Goal: Communication & Community: Answer question/provide support

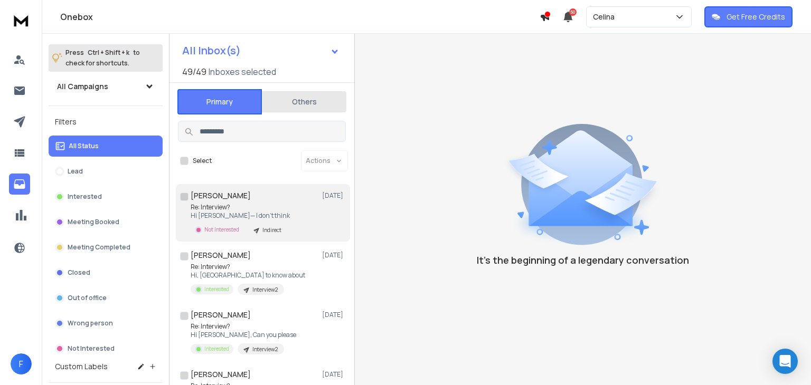
click at [285, 206] on p "Re: Interview?" at bounding box center [240, 207] width 99 height 8
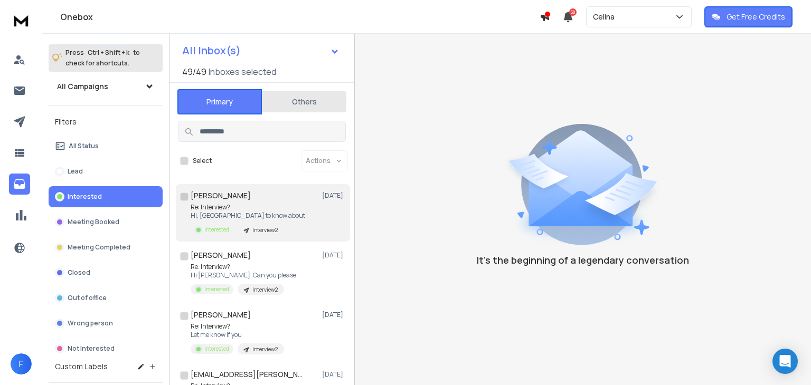
click at [262, 210] on p "Re: Interview?" at bounding box center [248, 207] width 115 height 8
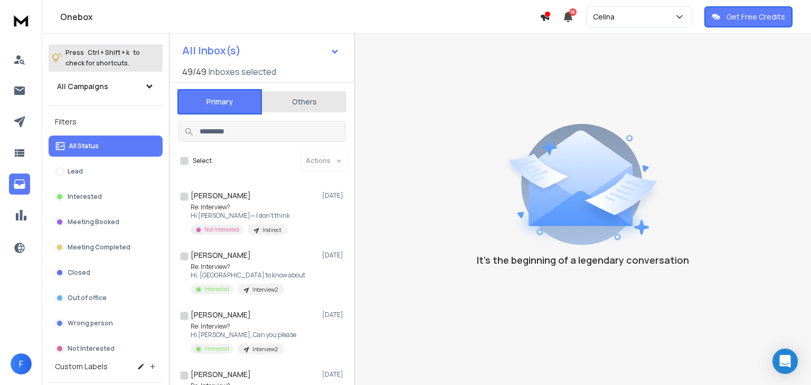
click at [262, 184] on div "Baxter Gilliam 13 Sep Re: Interview? Hi Celina— I don’t think Not Interested In…" at bounding box center [261, 324] width 185 height 285
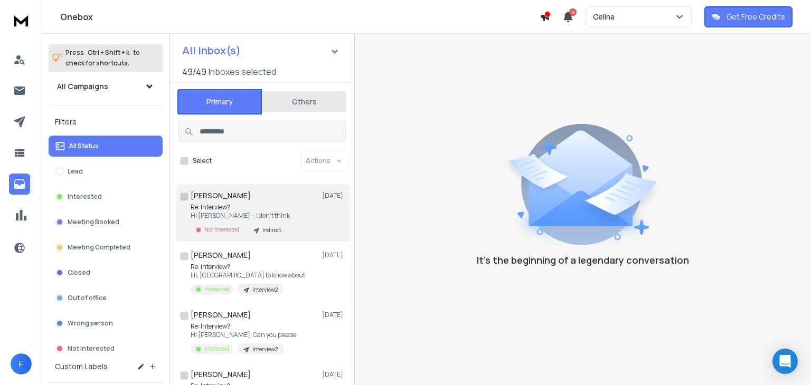
click at [241, 200] on div "Baxter Gilliam 13 Sep" at bounding box center [268, 196] width 155 height 11
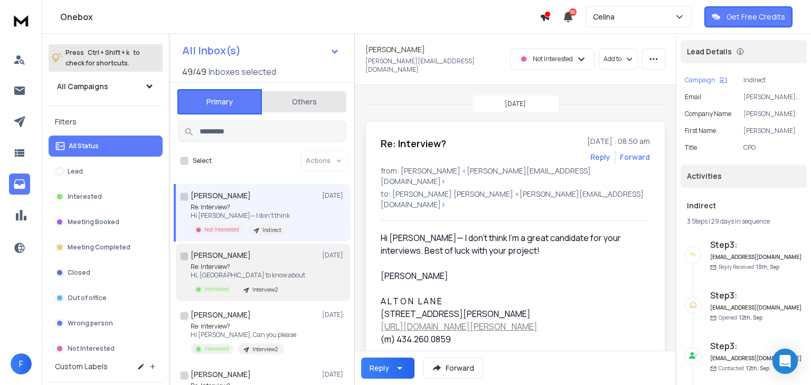
click at [271, 266] on p "Re: Interview?" at bounding box center [248, 267] width 115 height 8
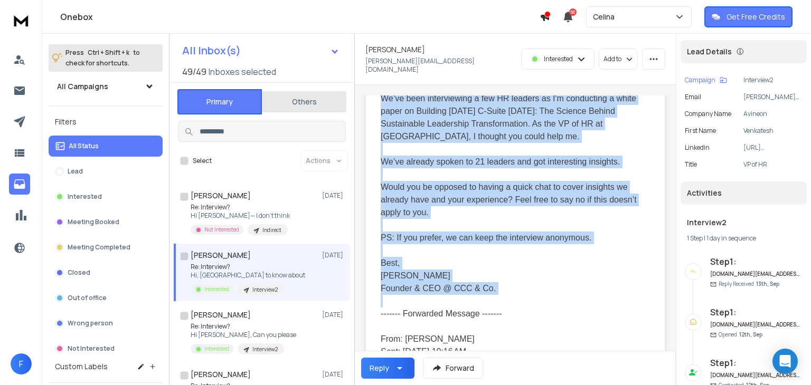
scroll to position [533, 0]
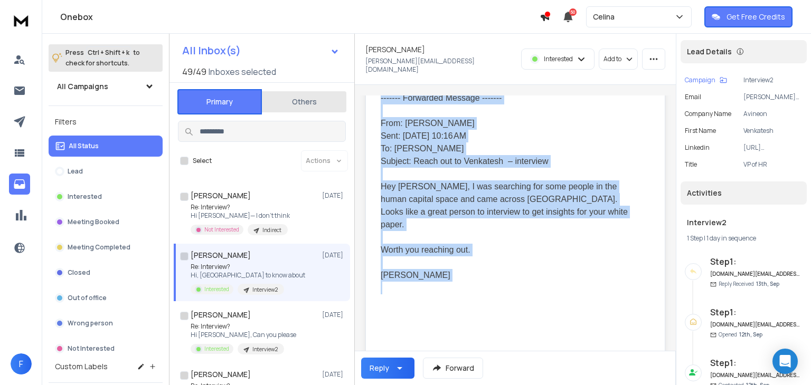
drag, startPoint x: 390, startPoint y: 138, endPoint x: 500, endPoint y: 226, distance: 141.2
copy div "Re: Interview? 13 September 2025 : 04:16 am Reply Forward from: Venkatesh Palab…"
click at [380, 363] on div "Reply" at bounding box center [380, 368] width 20 height 11
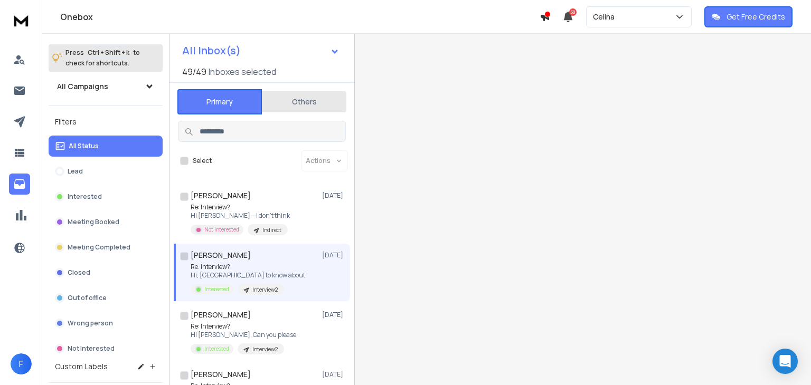
scroll to position [0, 0]
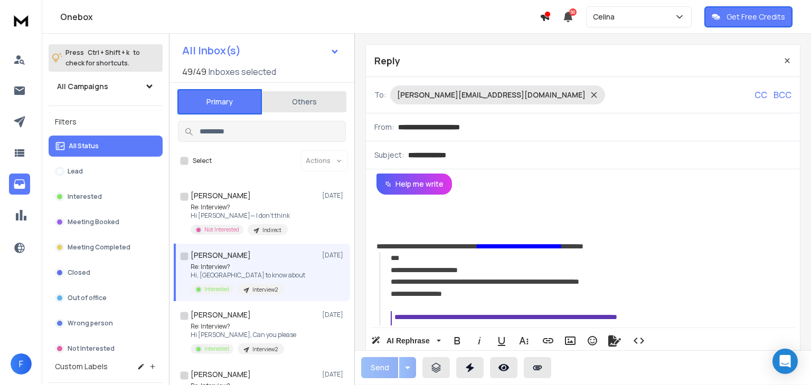
drag, startPoint x: 393, startPoint y: 219, endPoint x: 383, endPoint y: 212, distance: 12.0
click at [383, 212] on div at bounding box center [582, 211] width 413 height 12
click at [390, 229] on div at bounding box center [582, 235] width 413 height 12
click at [401, 221] on div at bounding box center [582, 223] width 413 height 12
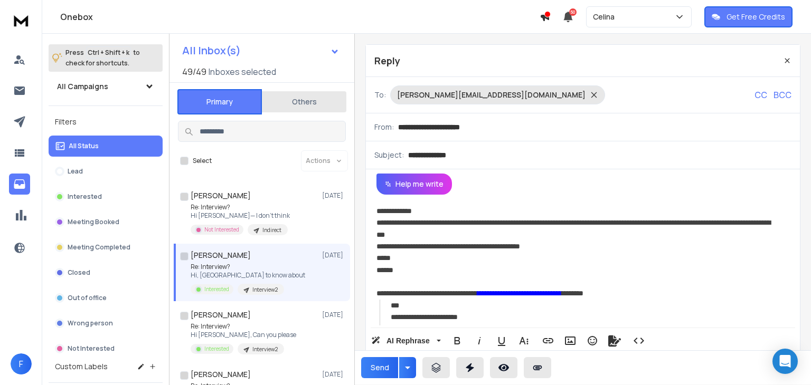
click at [456, 207] on p "**********" at bounding box center [577, 211] width 402 height 12
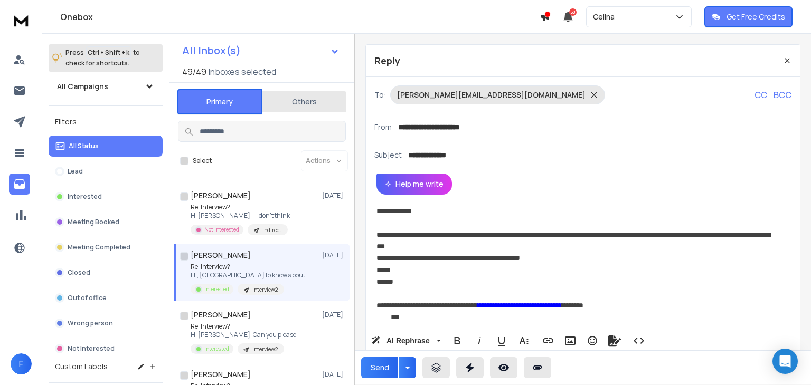
click at [515, 241] on p "**********" at bounding box center [577, 241] width 402 height 24
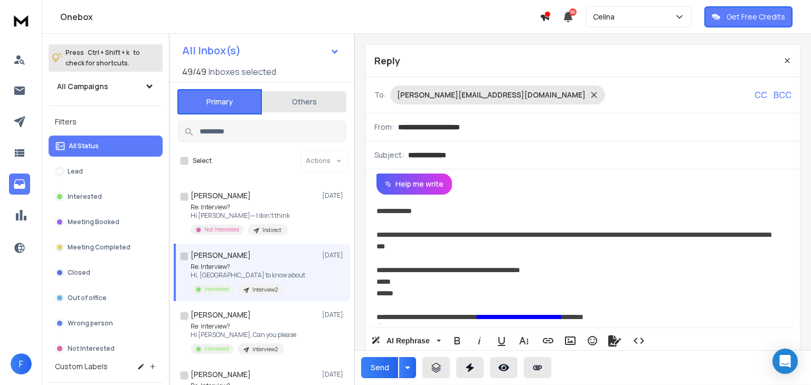
click at [576, 268] on p "**********" at bounding box center [577, 270] width 402 height 12
drag, startPoint x: 528, startPoint y: 271, endPoint x: 559, endPoint y: 269, distance: 30.7
click at [559, 269] on p "**********" at bounding box center [577, 276] width 402 height 24
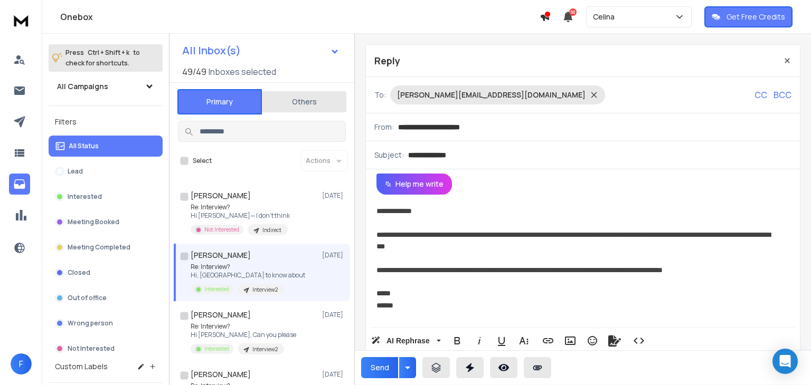
click at [376, 372] on button "Send" at bounding box center [379, 367] width 37 height 21
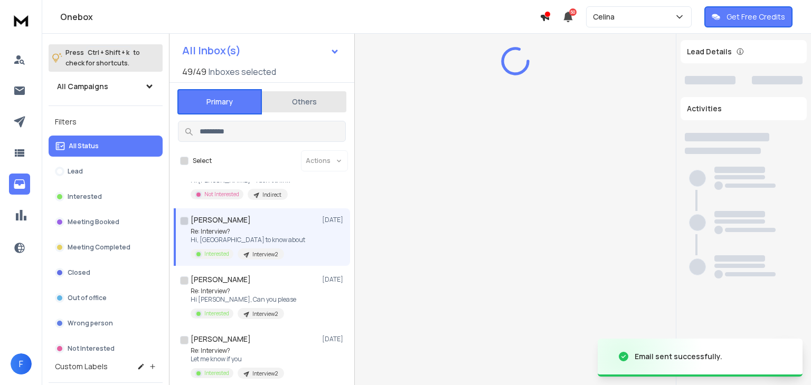
scroll to position [53, 0]
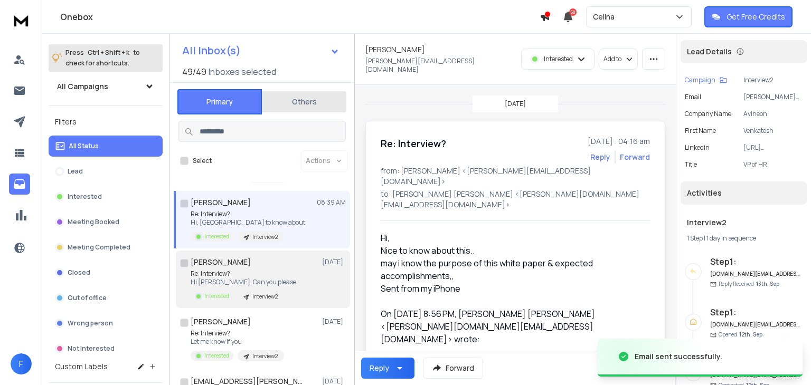
click at [290, 263] on div "Trisha Chandra 12 Sep" at bounding box center [268, 262] width 155 height 11
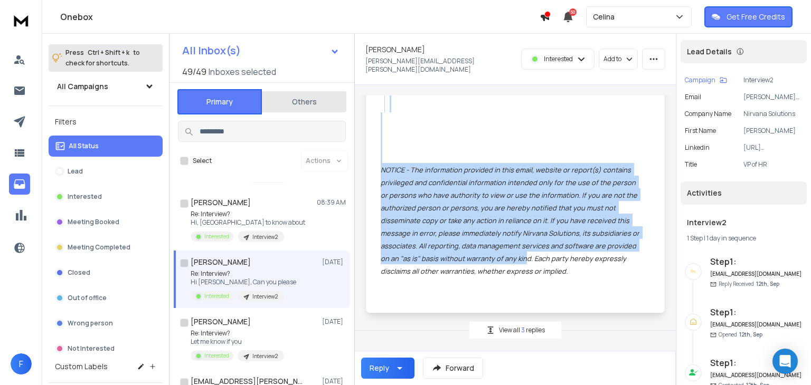
scroll to position [1445, 0]
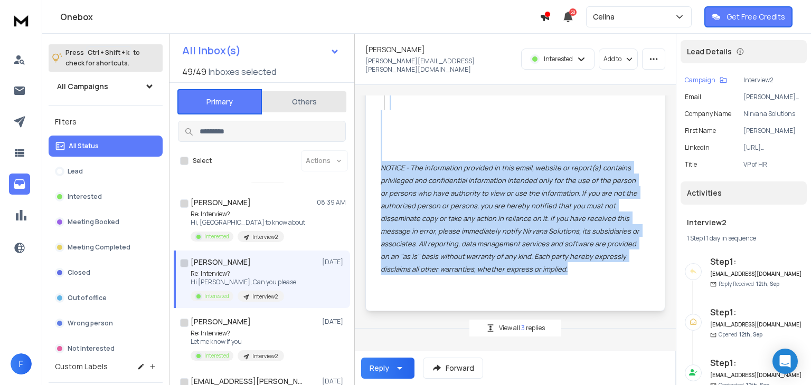
drag, startPoint x: 380, startPoint y: 133, endPoint x: 646, endPoint y: 270, distance: 298.9
copy div "Re: Interview? 12 September 2025 : 09:33 pm Reply Forward from: Trisha Chandra …"
click at [378, 367] on div "Reply" at bounding box center [380, 368] width 20 height 11
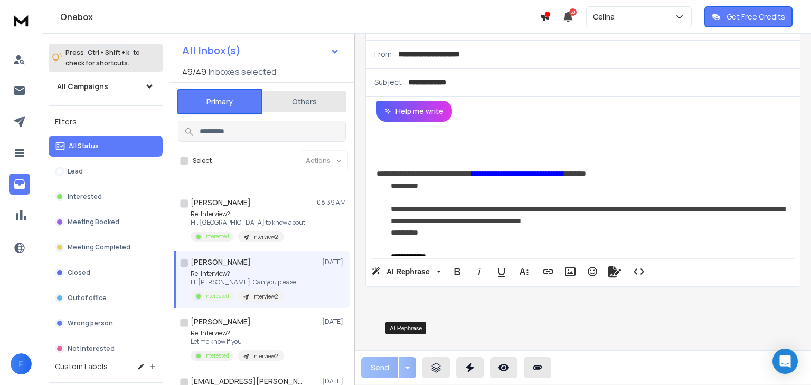
scroll to position [0, 0]
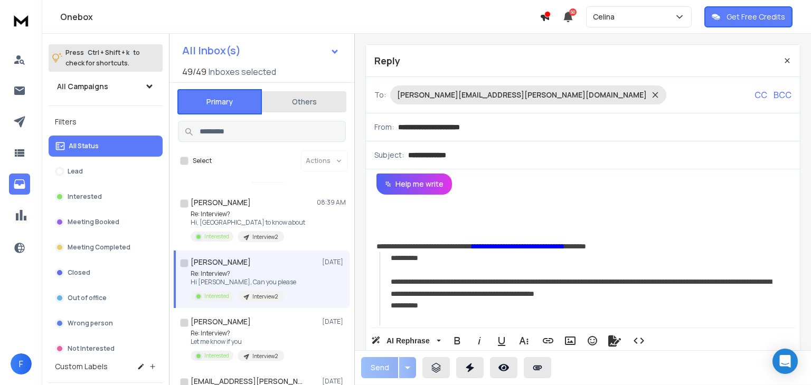
click at [419, 216] on div at bounding box center [582, 211] width 413 height 12
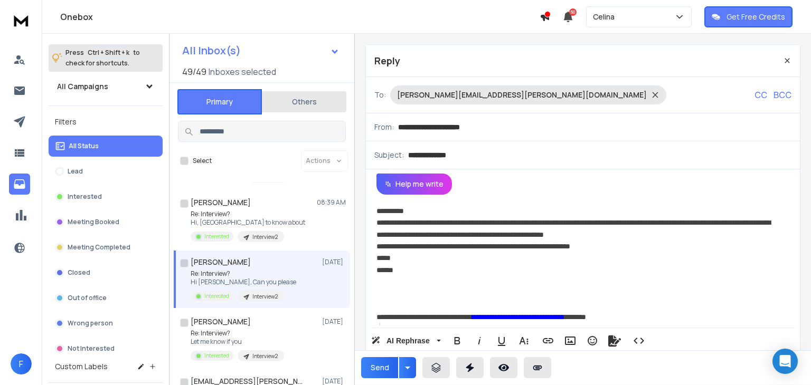
click at [421, 212] on p "**********" at bounding box center [577, 211] width 402 height 12
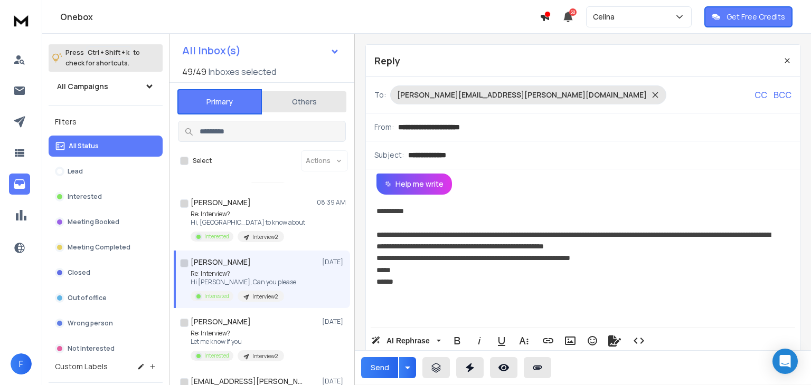
click at [695, 247] on p "**********" at bounding box center [577, 241] width 402 height 24
click at [660, 267] on p "**********" at bounding box center [577, 270] width 402 height 12
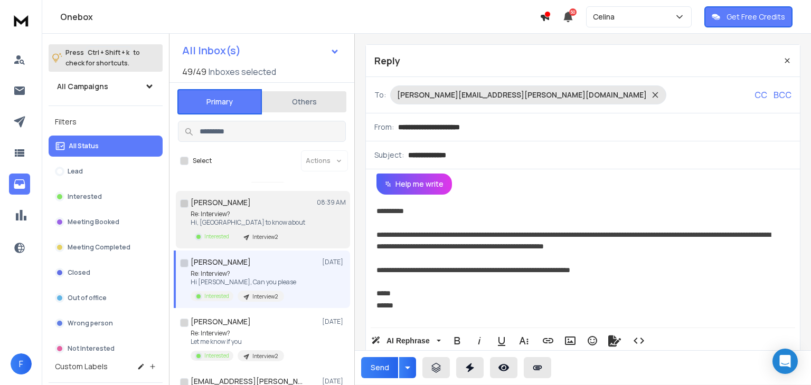
click at [272, 214] on p "Re: Interview?" at bounding box center [248, 214] width 115 height 8
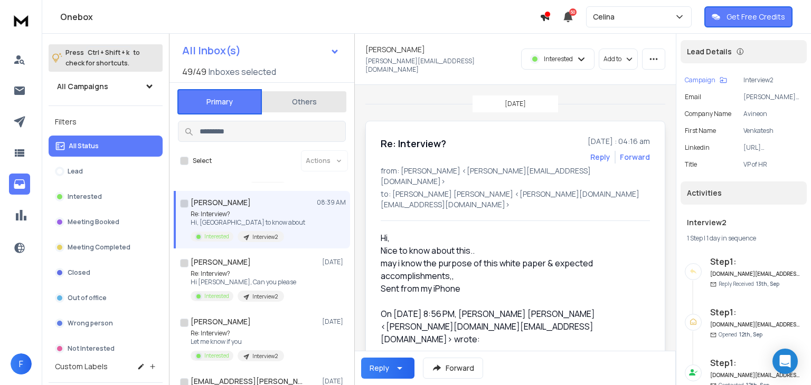
click at [251, 203] on h1 "Venkatesh Palabatla" at bounding box center [221, 202] width 60 height 11
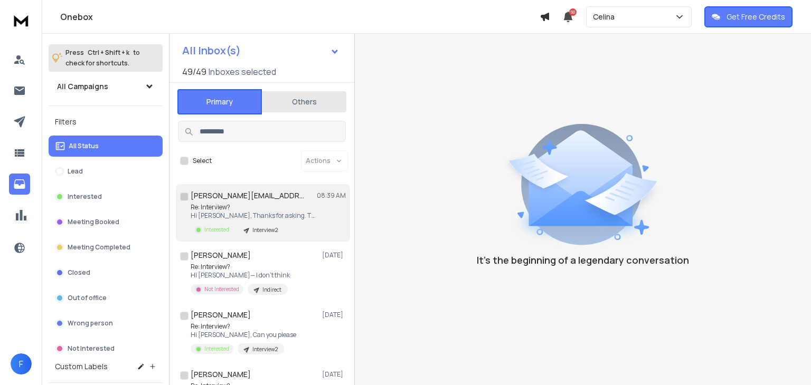
click at [278, 201] on div "palabatla@perpetuitysolutions.in 08:39 AM Re: Interview? Hi Venkatesh, Thanks f…" at bounding box center [268, 213] width 155 height 45
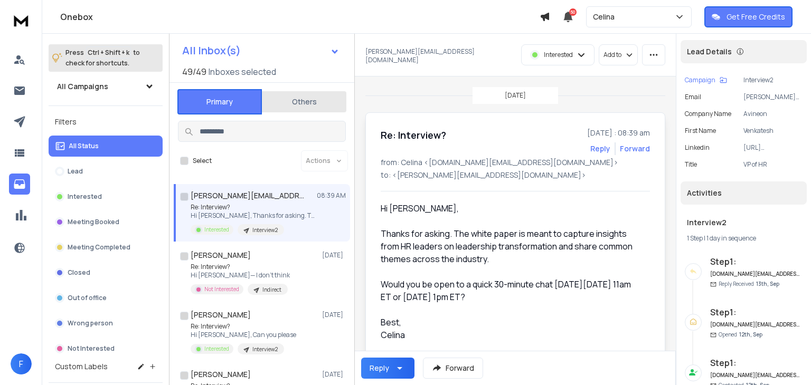
click at [381, 281] on div "Would you be open to a quick 30-minute chat on Wednesday, Sept. 17 at 11am ET o…" at bounding box center [511, 297] width 261 height 38
drag, startPoint x: 569, startPoint y: 281, endPoint x: 581, endPoint y: 296, distance: 19.1
click at [581, 296] on div "Would you be open to a quick 30-minute chat on Wednesday, Sept. 17 at 11am ET o…" at bounding box center [511, 297] width 261 height 38
copy div "Wednesday, Sept. 17 at 11am ET or Monday, Sept. 22 at 1pm ET?"
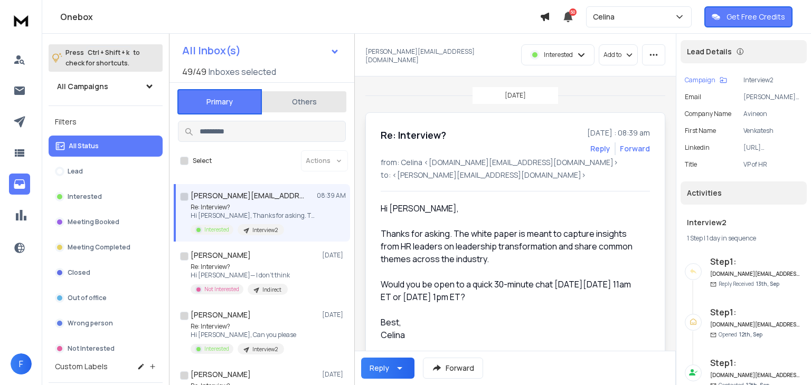
click at [384, 368] on div "Reply" at bounding box center [380, 368] width 20 height 11
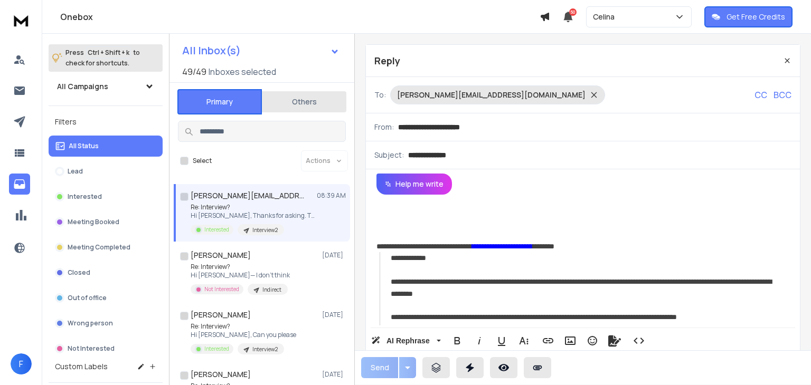
click at [399, 210] on div at bounding box center [582, 211] width 413 height 12
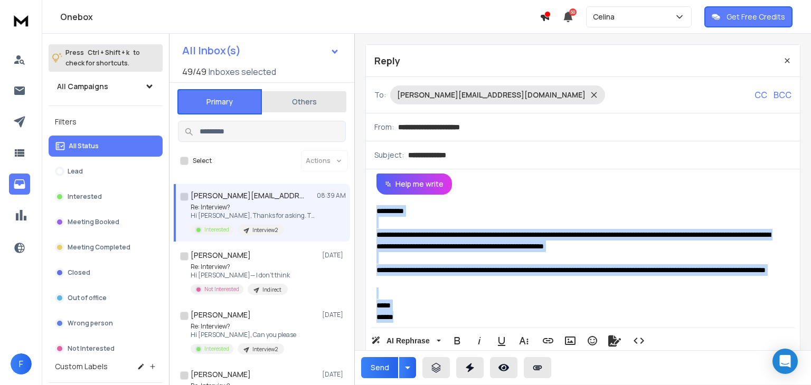
drag, startPoint x: 417, startPoint y: 265, endPoint x: 370, endPoint y: 209, distance: 72.7
click at [370, 209] on div "**********" at bounding box center [581, 260] width 431 height 131
copy div "**********"
click at [784, 61] on icon at bounding box center [787, 60] width 8 height 8
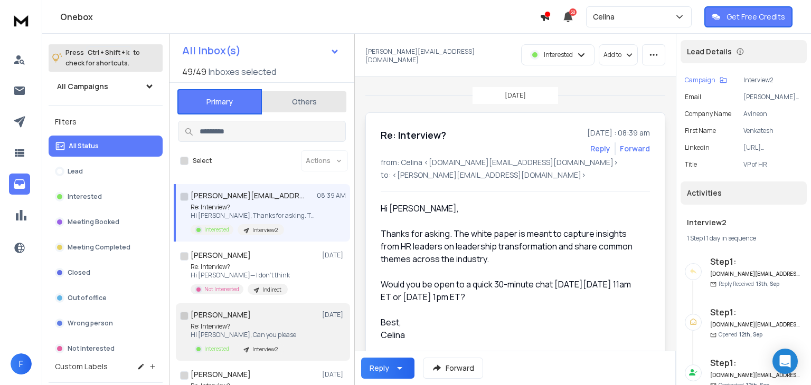
click at [225, 309] on div "Trisha Chandra 12 Sep Re: Interview? Hi Celina, Can you please Interested Inter…" at bounding box center [263, 333] width 174 height 58
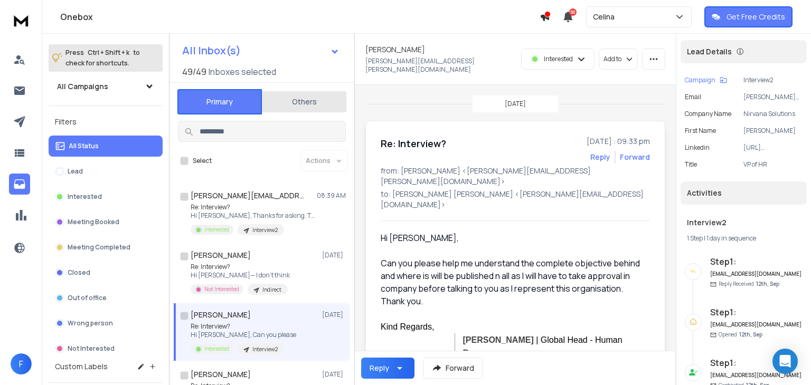
click at [387, 362] on div "Reply" at bounding box center [388, 368] width 36 height 13
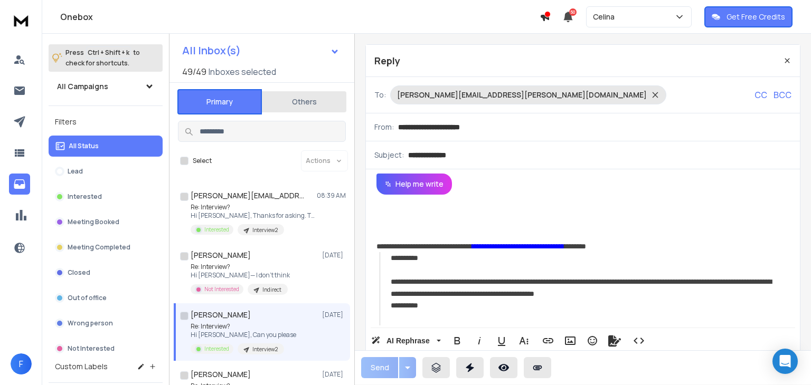
click at [408, 216] on div at bounding box center [582, 211] width 413 height 12
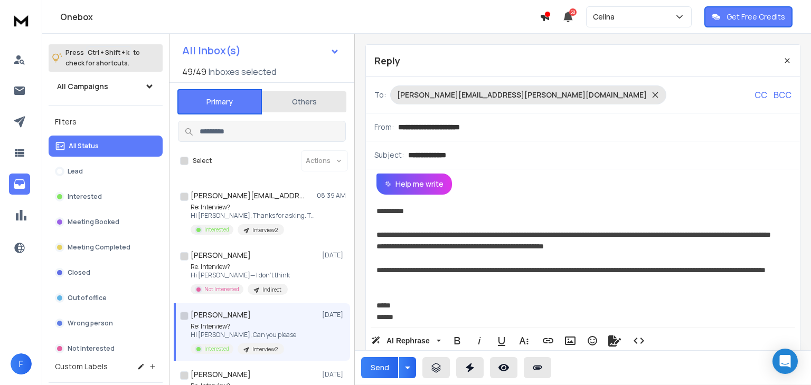
scroll to position [53, 0]
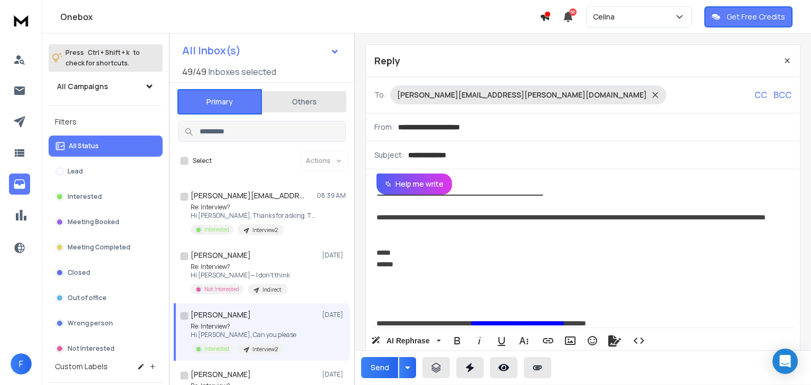
click at [422, 299] on div at bounding box center [581, 300] width 410 height 12
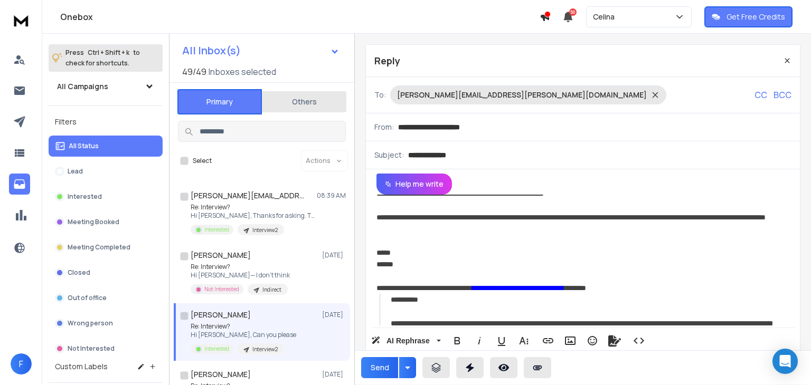
scroll to position [0, 0]
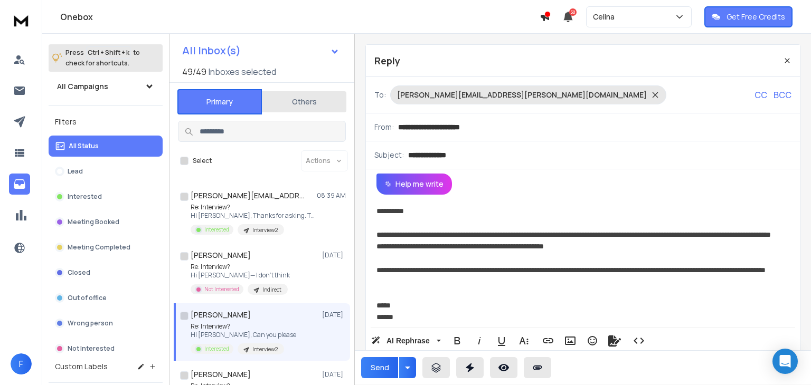
click at [376, 355] on div "Send" at bounding box center [583, 368] width 456 height 34
click at [373, 362] on button "Send" at bounding box center [379, 367] width 37 height 21
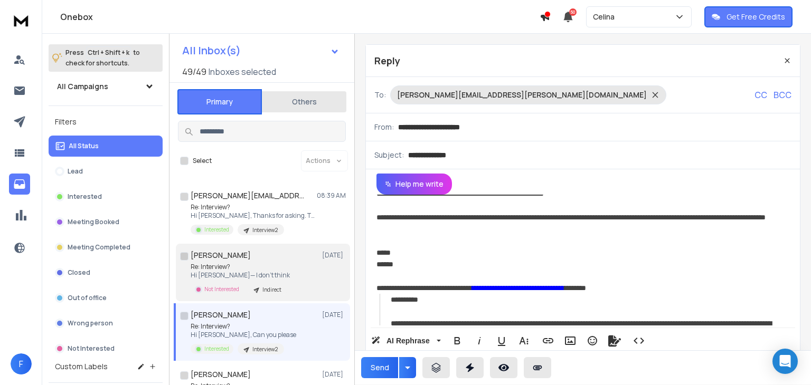
scroll to position [53, 0]
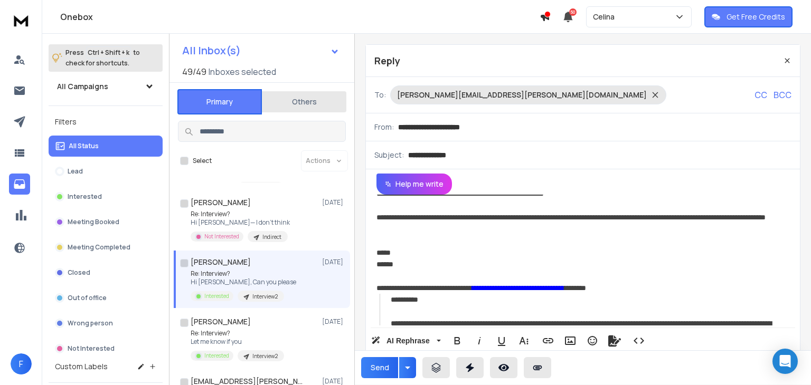
click at [391, 371] on button "Send" at bounding box center [379, 367] width 37 height 21
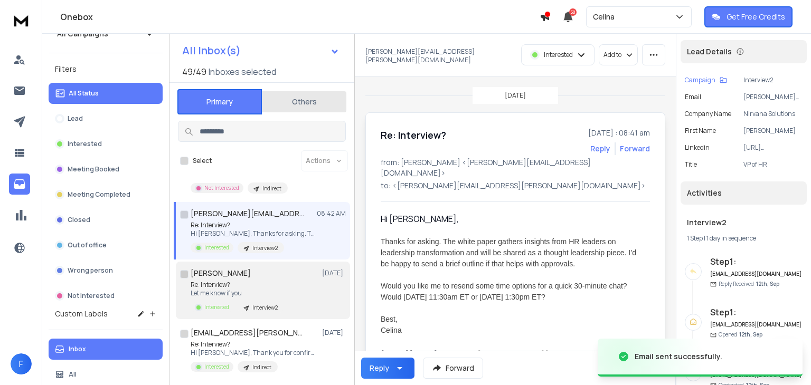
scroll to position [106, 0]
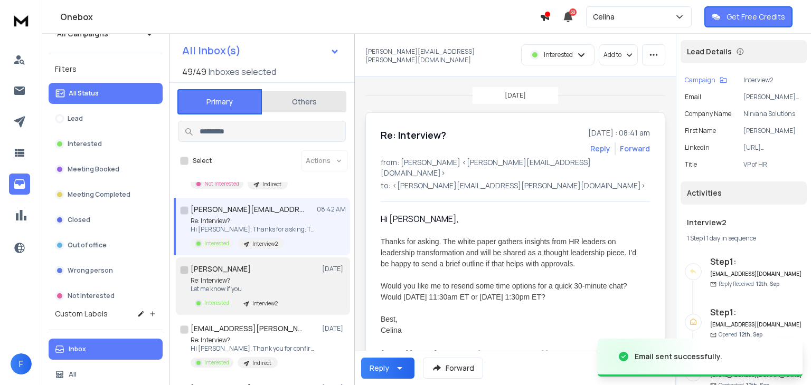
click at [270, 269] on div "Sonia Clark 12 Sep" at bounding box center [268, 269] width 155 height 11
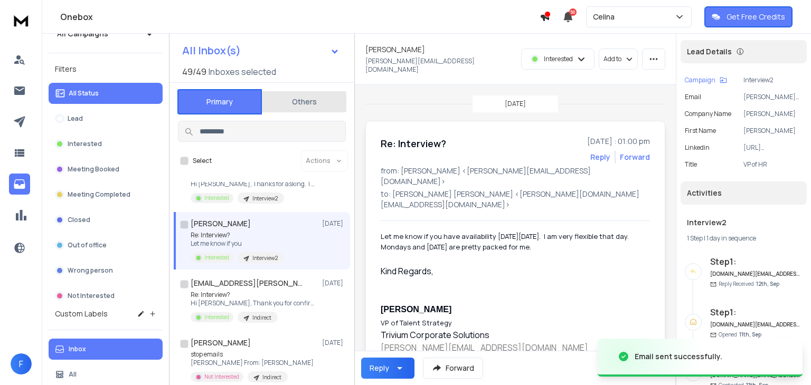
scroll to position [158, 0]
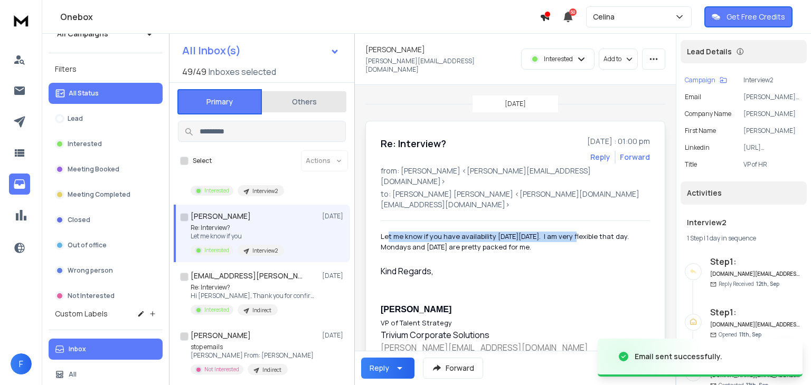
drag, startPoint x: 389, startPoint y: 205, endPoint x: 574, endPoint y: 210, distance: 185.9
click at [574, 232] on div "Let me know if you have availability on Wednesday Sept 23rd. I am very flexible…" at bounding box center [511, 242] width 261 height 21
click at [502, 232] on div "Let me know if you have availability on Wednesday Sept 23rd. I am very flexible…" at bounding box center [511, 242] width 261 height 21
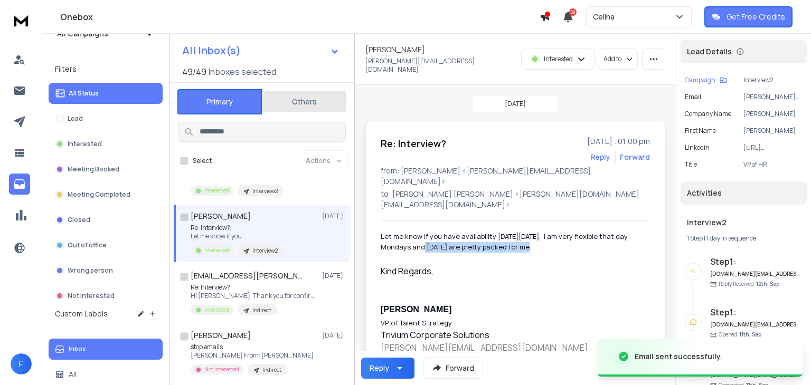
drag, startPoint x: 413, startPoint y: 220, endPoint x: 520, endPoint y: 219, distance: 106.6
click at [520, 232] on div "Let me know if you have availability on Wednesday Sept 23rd. I am very flexible…" at bounding box center [511, 242] width 261 height 21
click at [557, 232] on div "Let me know if you have availability on Wednesday Sept 23rd. I am very flexible…" at bounding box center [511, 242] width 261 height 21
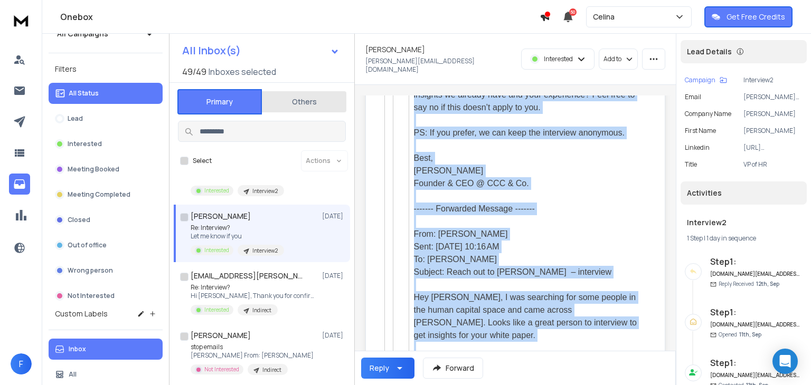
scroll to position [1152, 0]
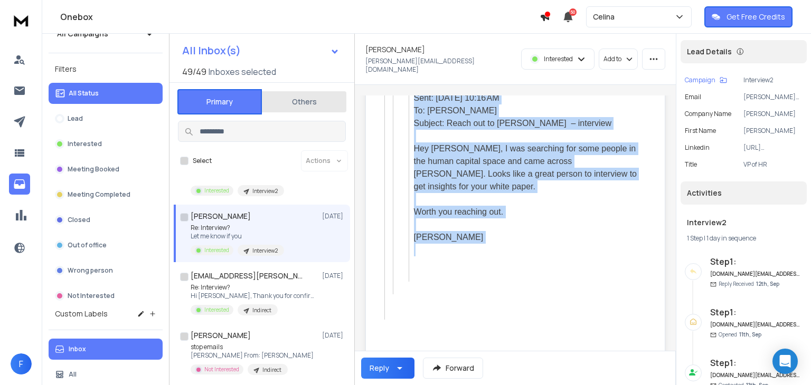
drag, startPoint x: 375, startPoint y: 132, endPoint x: 501, endPoint y: 167, distance: 131.0
copy div "Re: Interview? 12 September 2025 : 01:00 pm Reply Forward from: Sonia Clark <so…"
click at [382, 370] on div "Reply" at bounding box center [380, 368] width 20 height 11
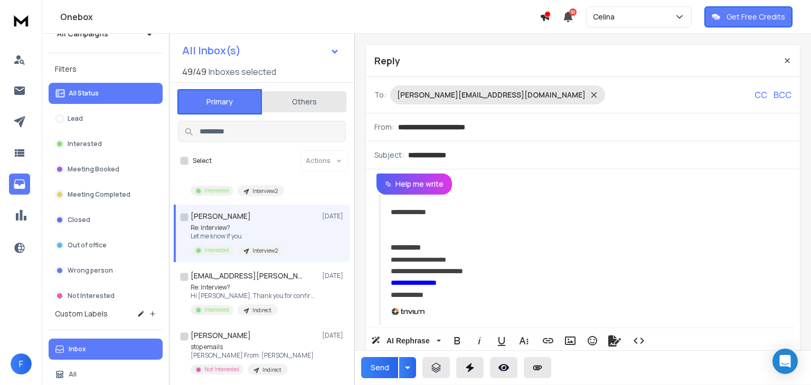
scroll to position [0, 0]
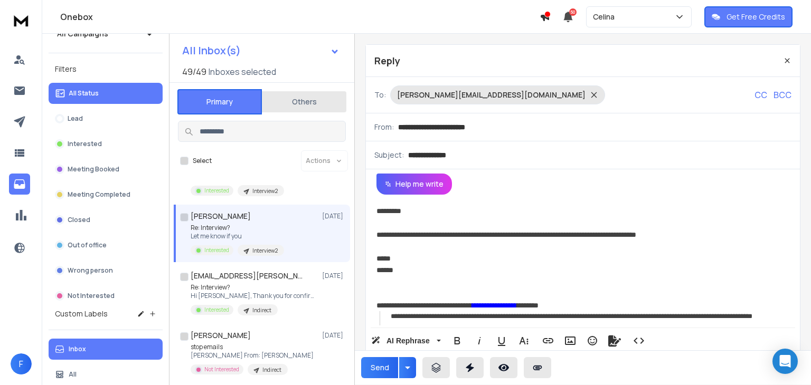
click at [376, 366] on button "Send" at bounding box center [379, 367] width 37 height 21
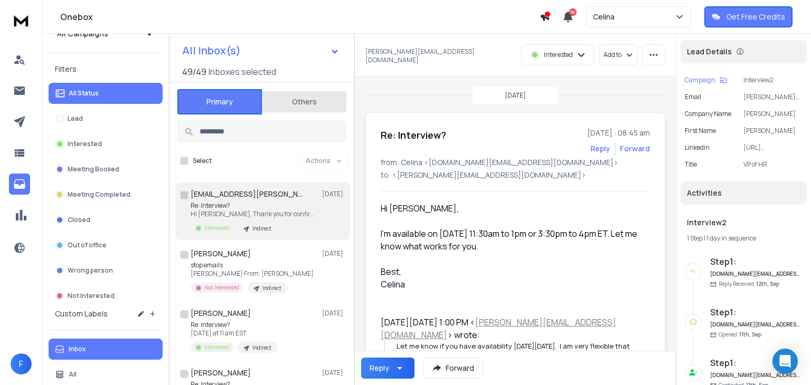
scroll to position [264, 0]
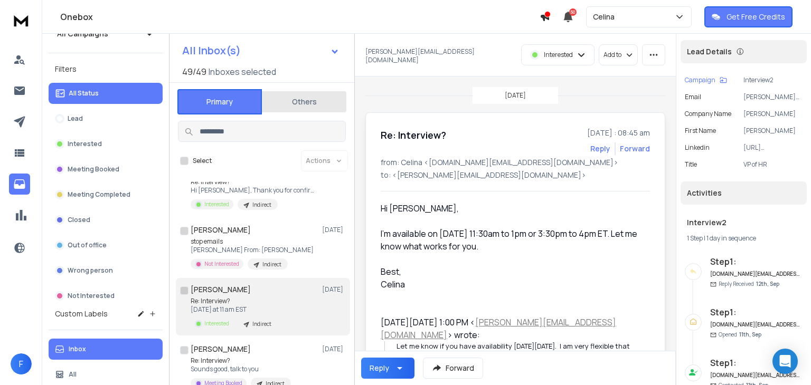
click at [259, 299] on p "Re: Interview?" at bounding box center [234, 301] width 87 height 8
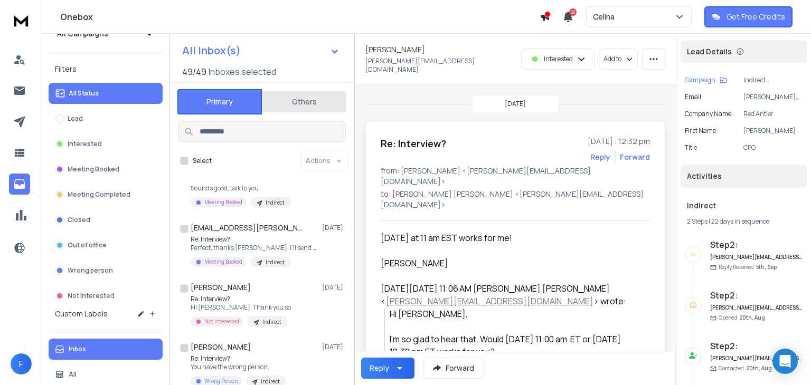
scroll to position [581, 0]
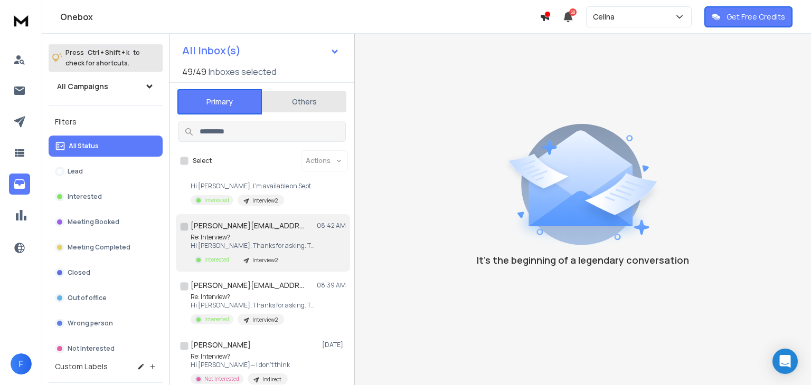
scroll to position [53, 0]
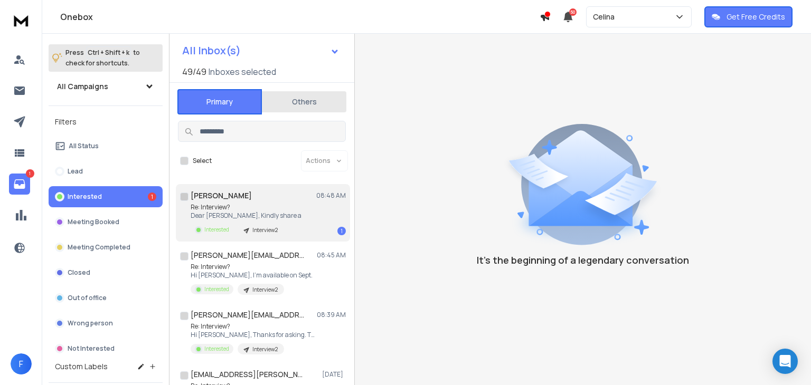
click at [282, 214] on p "Dear [PERSON_NAME], Kindly share a" at bounding box center [246, 216] width 111 height 8
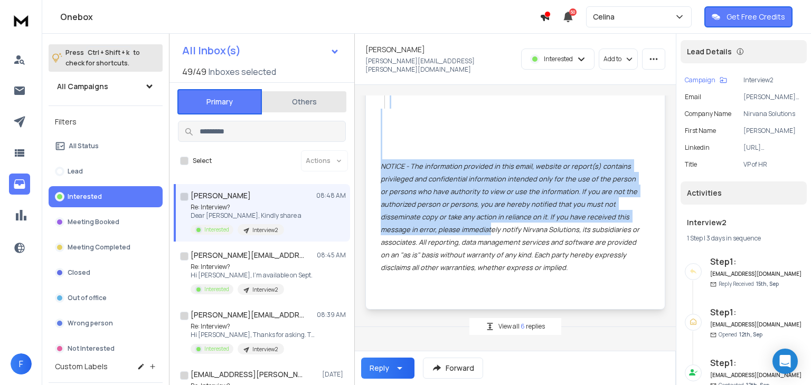
scroll to position [2106, 0]
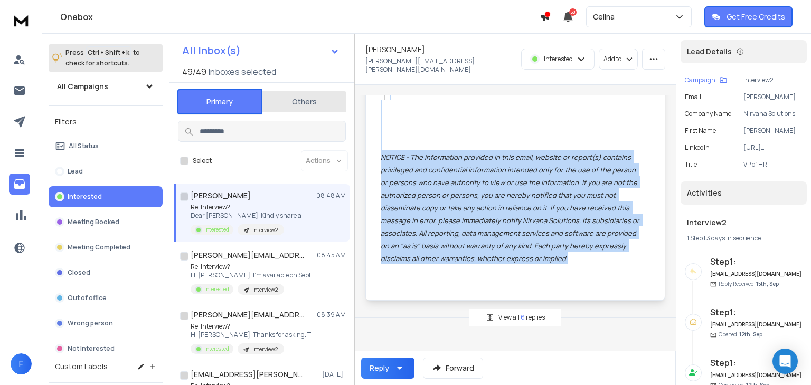
drag, startPoint x: 395, startPoint y: 138, endPoint x: 622, endPoint y: 283, distance: 269.7
copy div "Lo: Ipsumdolo? 76 Sitametco 8863 : 86:55 ad Elits Doeiusm temp: Incidi Utlabor …"
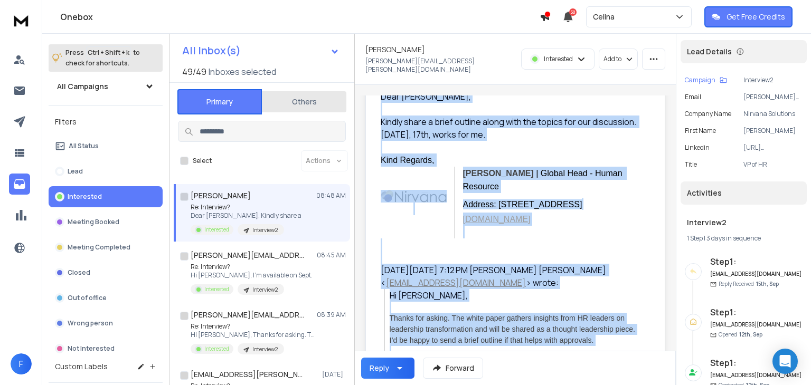
scroll to position [0, 0]
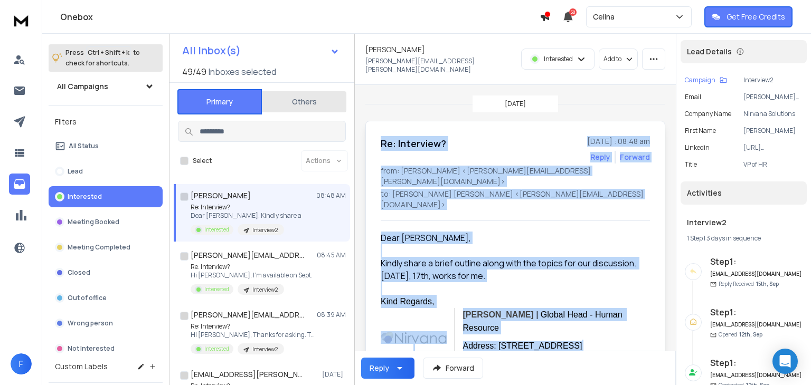
click at [514, 232] on div "Dear Celina," at bounding box center [511, 238] width 261 height 13
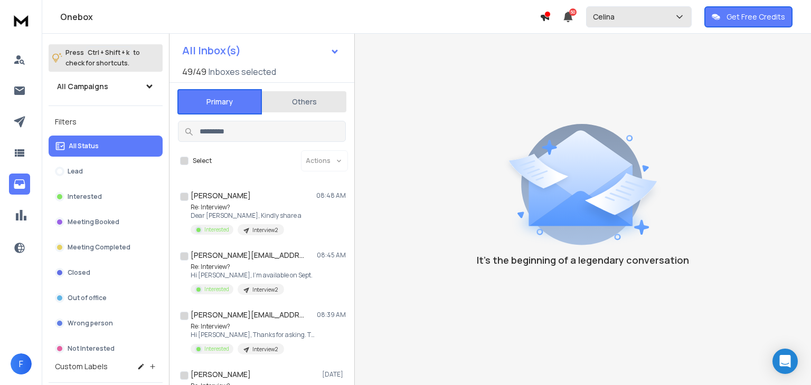
click at [633, 7] on button "Celina" at bounding box center [639, 16] width 106 height 21
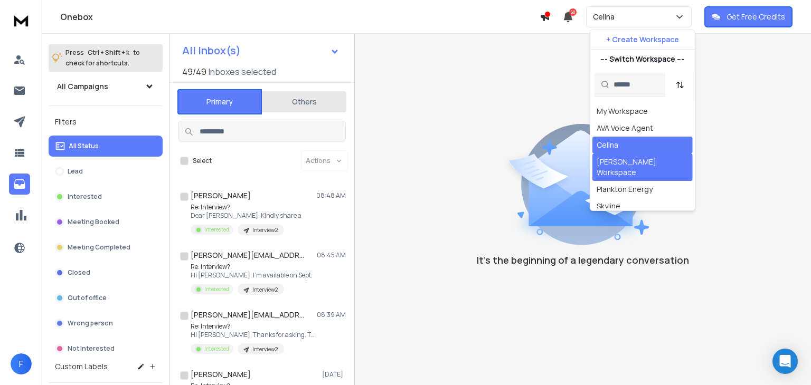
click at [631, 162] on div "[PERSON_NAME] Workspace" at bounding box center [643, 167] width 92 height 21
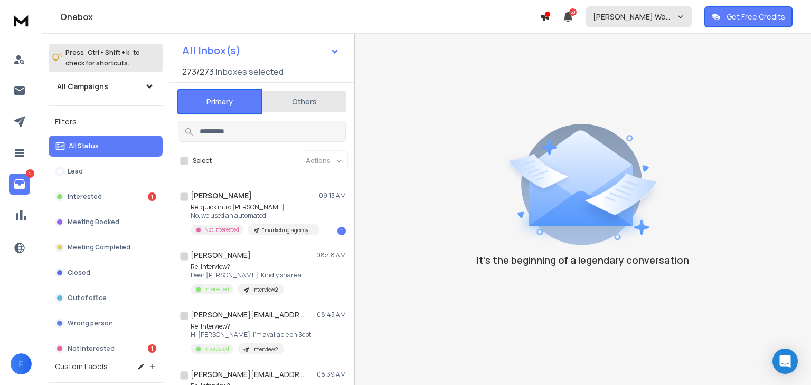
click at [654, 21] on p "[PERSON_NAME] Workspace" at bounding box center [634, 17] width 83 height 11
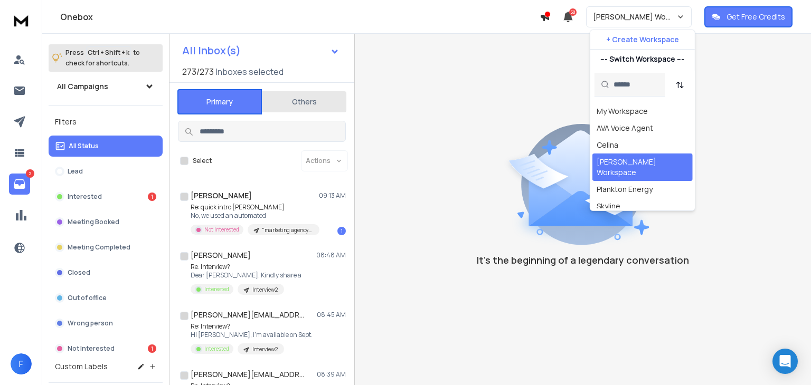
click at [627, 158] on div "[PERSON_NAME] Workspace" at bounding box center [643, 167] width 92 height 21
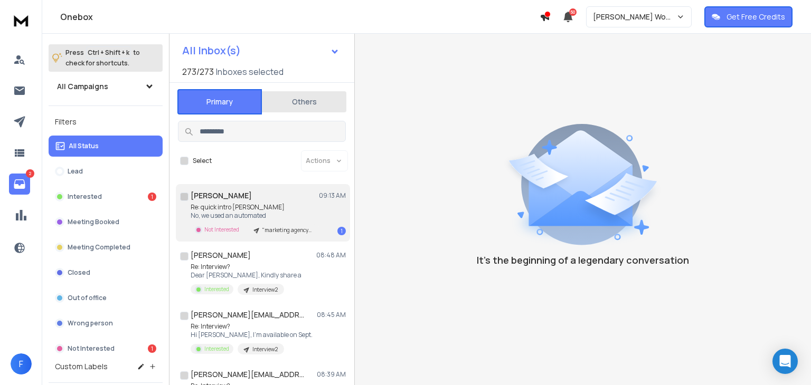
click at [289, 196] on div "[PERSON_NAME] 09:13 AM" at bounding box center [268, 196] width 155 height 11
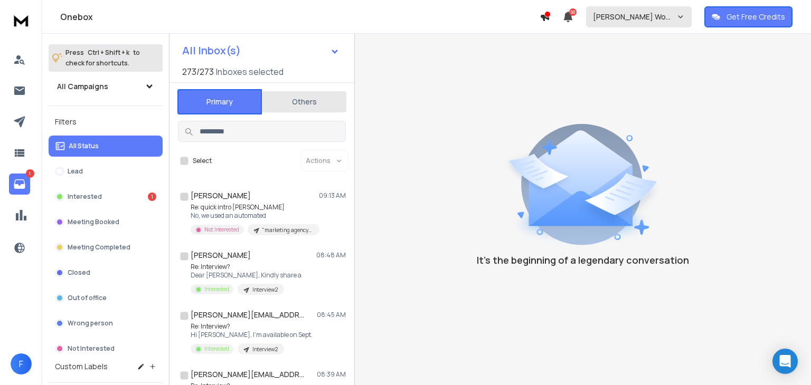
click at [660, 21] on p "[PERSON_NAME] Workspace" at bounding box center [634, 17] width 83 height 11
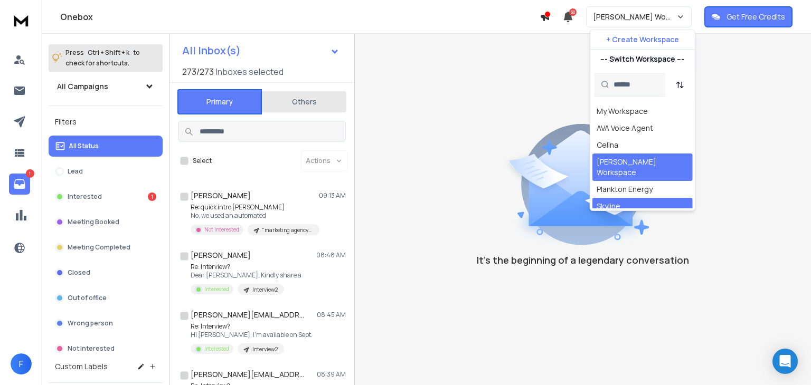
click at [624, 198] on div "Skyline" at bounding box center [642, 206] width 100 height 17
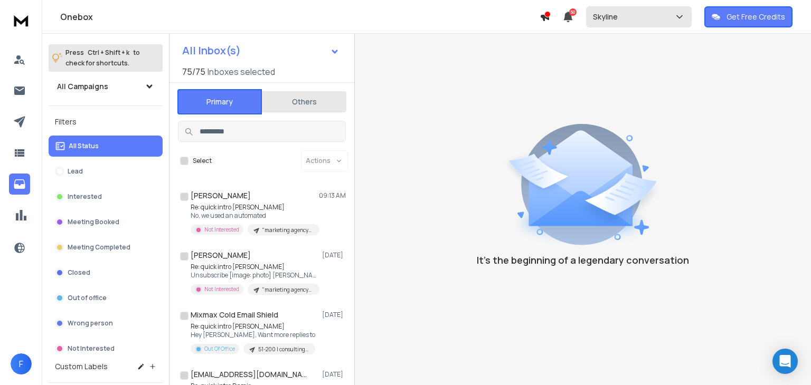
click at [651, 22] on div "Skyline" at bounding box center [639, 17] width 92 height 11
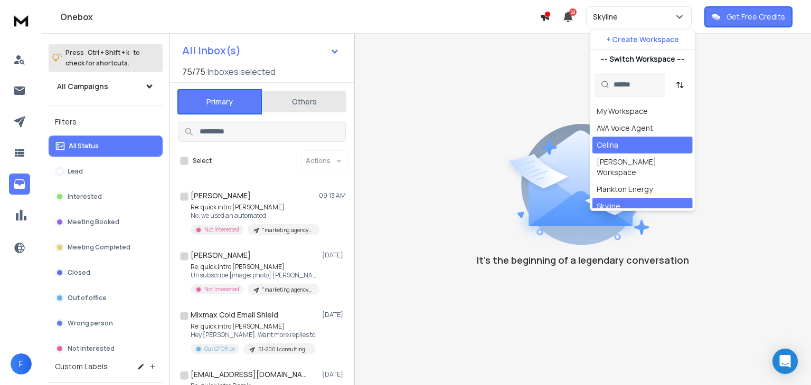
click at [633, 144] on div "Celina" at bounding box center [642, 145] width 100 height 17
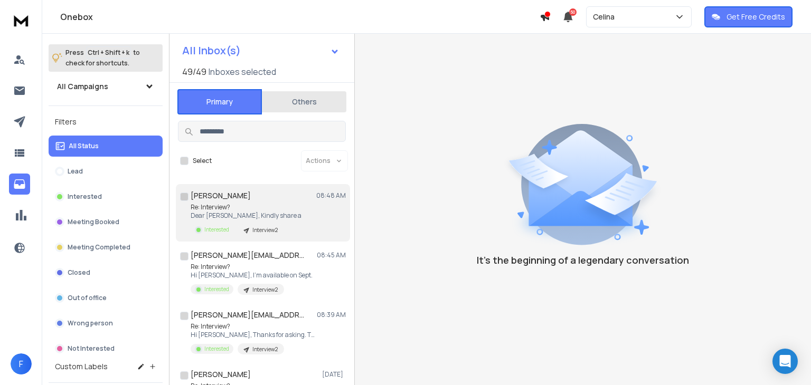
click at [302, 205] on div "Re: Interview? Dear [PERSON_NAME], Kindly share a Interested Interview2" at bounding box center [268, 219] width 155 height 32
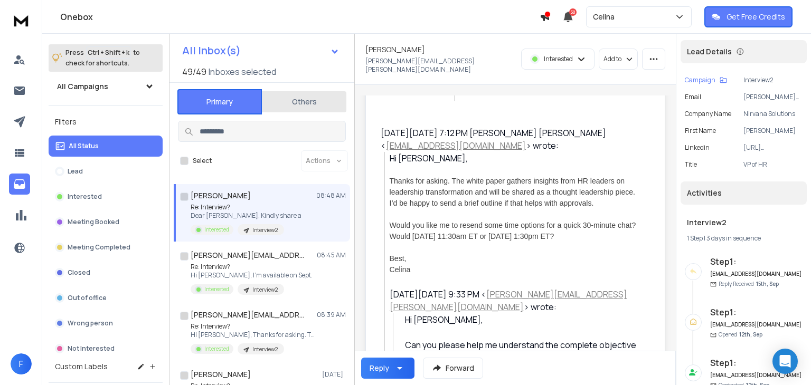
scroll to position [264, 0]
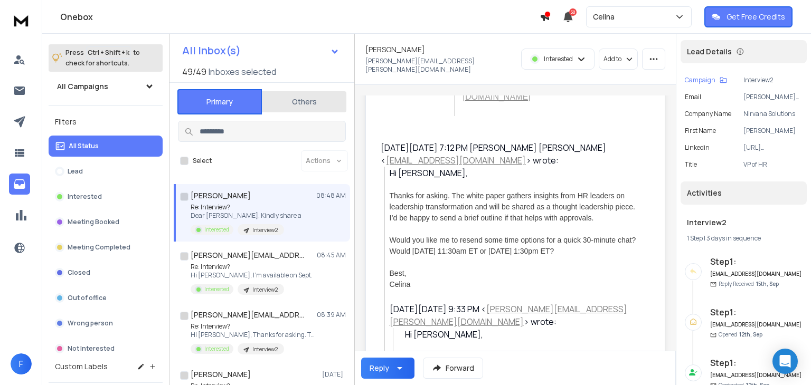
click at [380, 366] on div "Reply" at bounding box center [380, 368] width 20 height 11
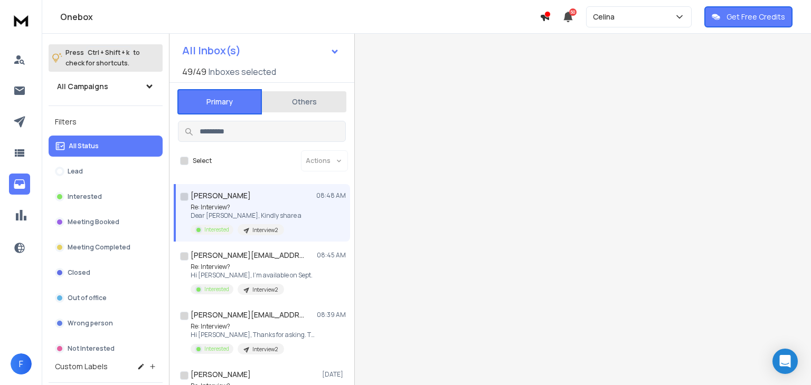
scroll to position [0, 0]
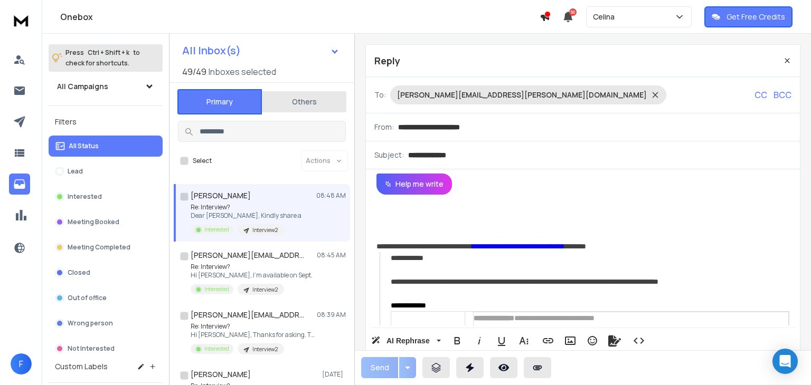
drag, startPoint x: 422, startPoint y: 220, endPoint x: 389, endPoint y: 216, distance: 33.5
click at [389, 216] on div at bounding box center [582, 211] width 413 height 12
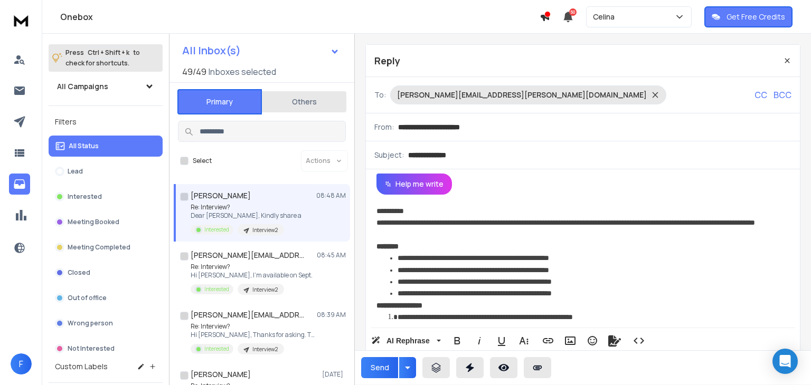
click at [428, 210] on p "**********" at bounding box center [577, 211] width 402 height 12
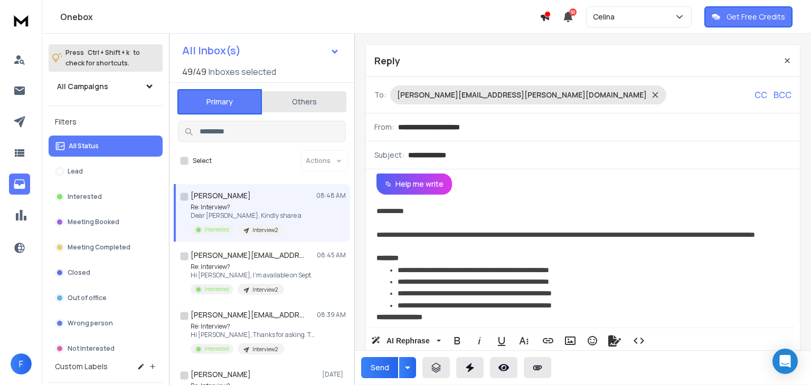
click at [453, 245] on p "**********" at bounding box center [577, 241] width 402 height 24
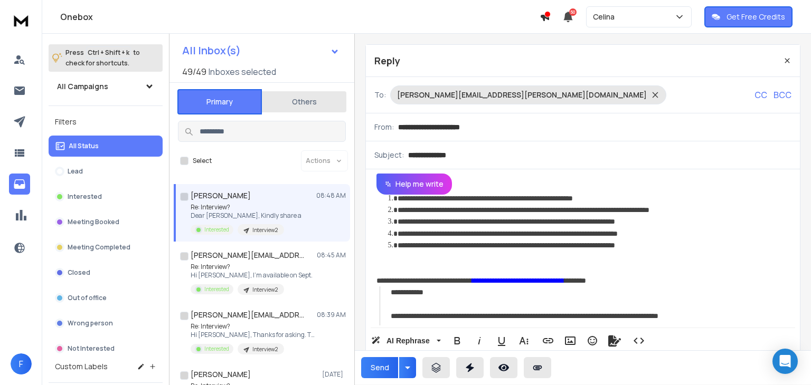
scroll to position [158, 0]
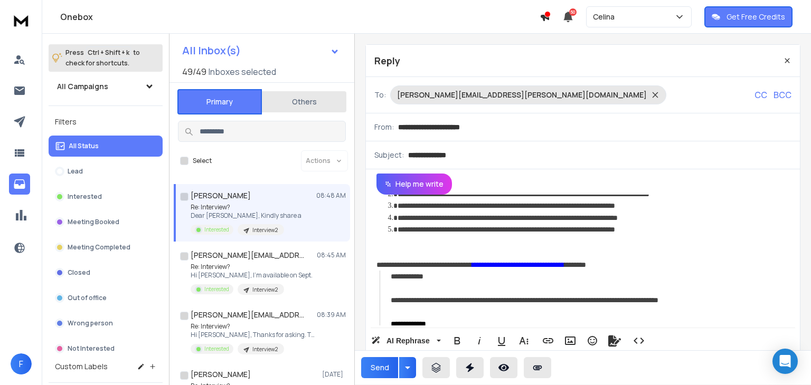
click at [414, 243] on div at bounding box center [581, 241] width 410 height 12
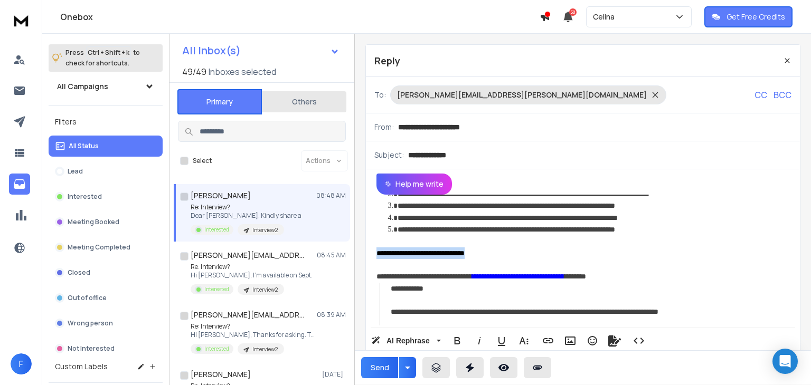
drag, startPoint x: 375, startPoint y: 252, endPoint x: 480, endPoint y: 252, distance: 104.5
click at [480, 252] on div "**********" at bounding box center [581, 260] width 431 height 131
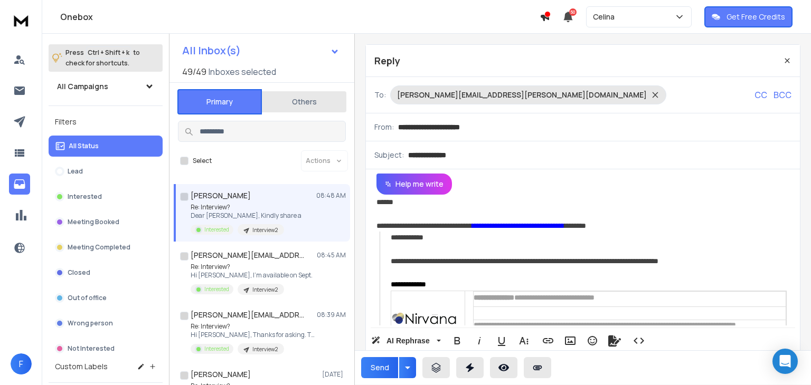
scroll to position [264, 0]
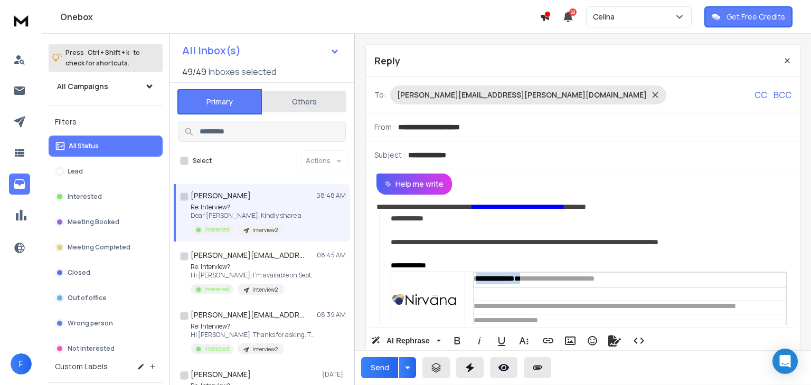
drag, startPoint x: 475, startPoint y: 279, endPoint x: 520, endPoint y: 277, distance: 46.0
click at [530, 277] on td "**********" at bounding box center [629, 279] width 313 height 15
drag, startPoint x: 473, startPoint y: 278, endPoint x: 525, endPoint y: 276, distance: 52.3
click at [514, 276] on strong "**********" at bounding box center [494, 278] width 41 height 7
copy strong "**********"
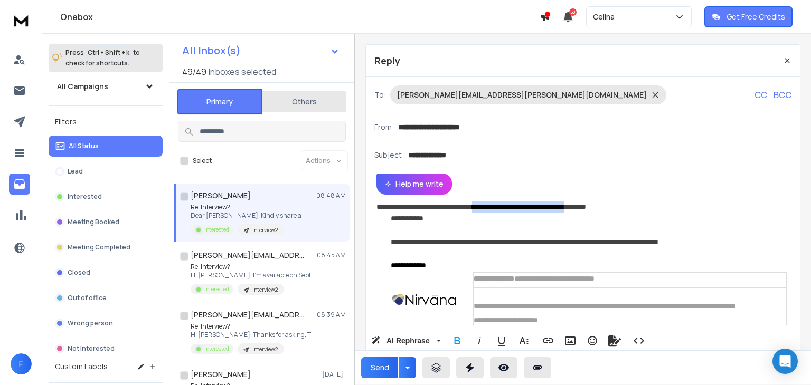
drag, startPoint x: 505, startPoint y: 207, endPoint x: 629, endPoint y: 206, distance: 123.5
click at [564, 206] on link "**********" at bounding box center [518, 206] width 92 height 7
copy link "**********"
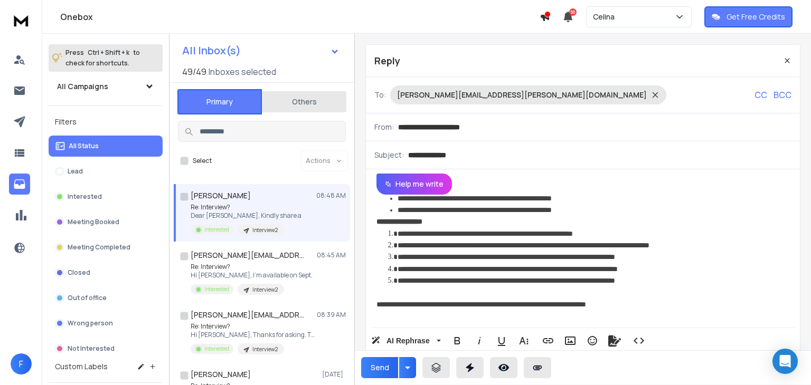
scroll to position [211, 0]
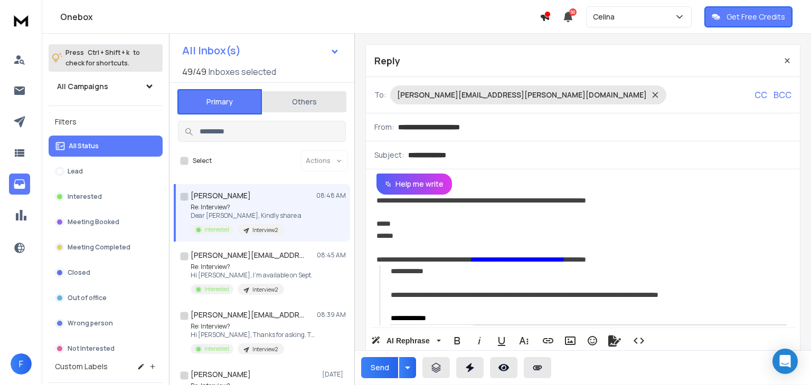
click at [438, 235] on div "**********" at bounding box center [577, 212] width 402 height 59
click at [385, 366] on button "Send" at bounding box center [379, 367] width 37 height 21
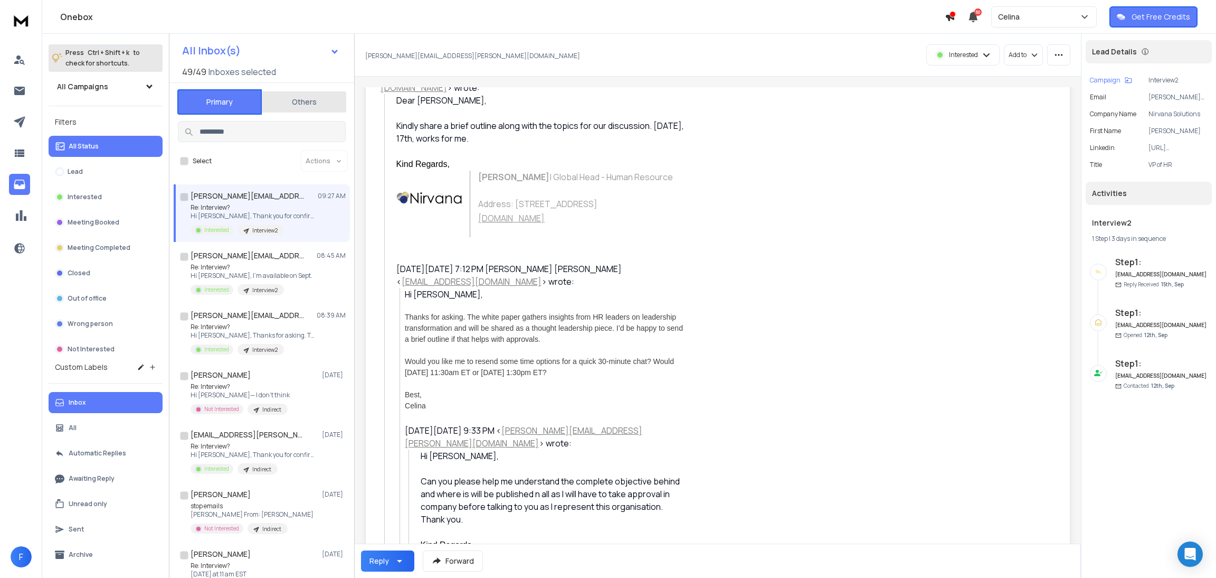
scroll to position [492, 0]
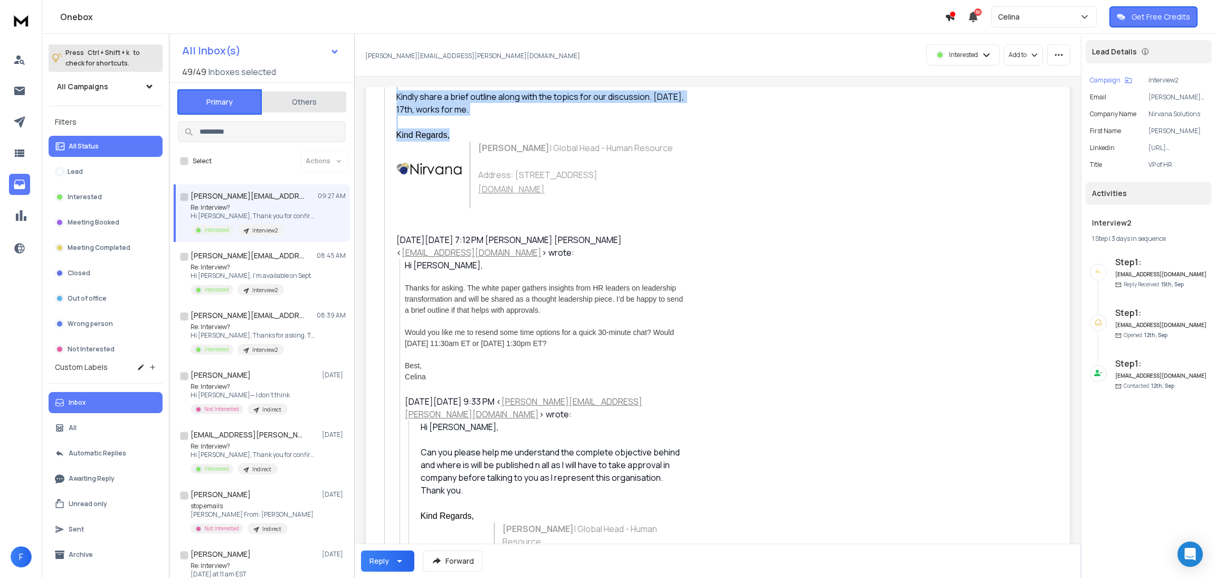
drag, startPoint x: 1076, startPoint y: 230, endPoint x: 1071, endPoint y: 185, distance: 45.2
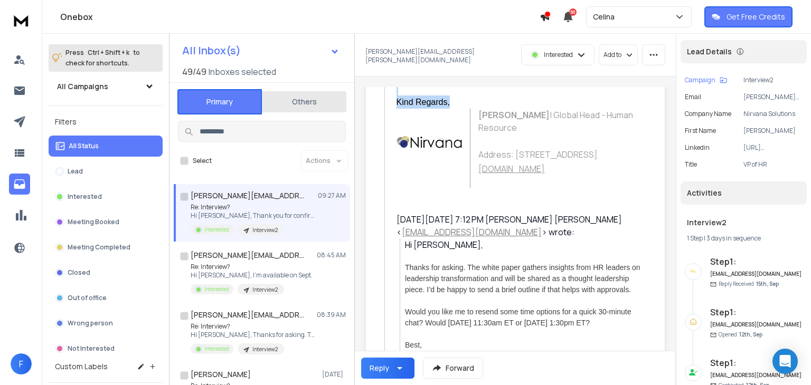
scroll to position [524, 0]
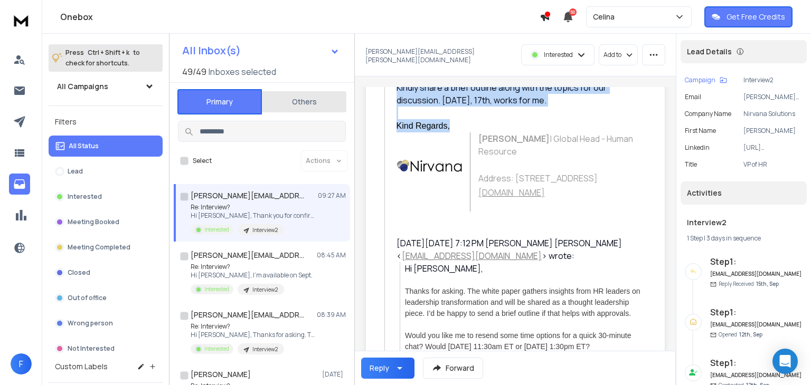
drag, startPoint x: 477, startPoint y: 139, endPoint x: 538, endPoint y: 141, distance: 61.3
click at [538, 141] on strong "[PERSON_NAME]" at bounding box center [513, 139] width 71 height 12
copy strong "[PERSON_NAME]"
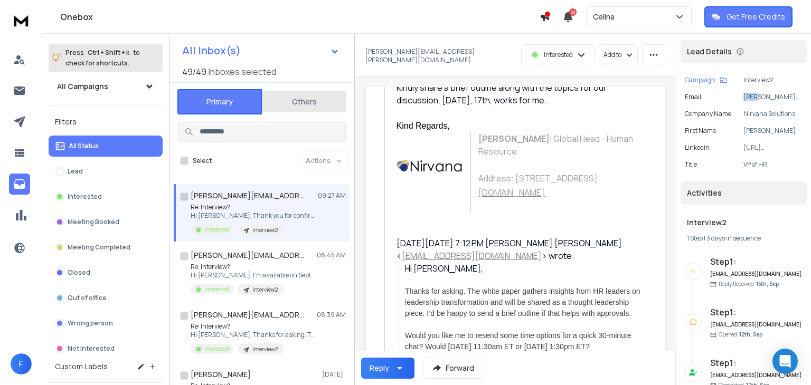
drag, startPoint x: 735, startPoint y: 96, endPoint x: 750, endPoint y: 93, distance: 15.6
click at [750, 93] on div "Email [PERSON_NAME][EMAIL_ADDRESS][PERSON_NAME][DOMAIN_NAME]" at bounding box center [744, 97] width 118 height 8
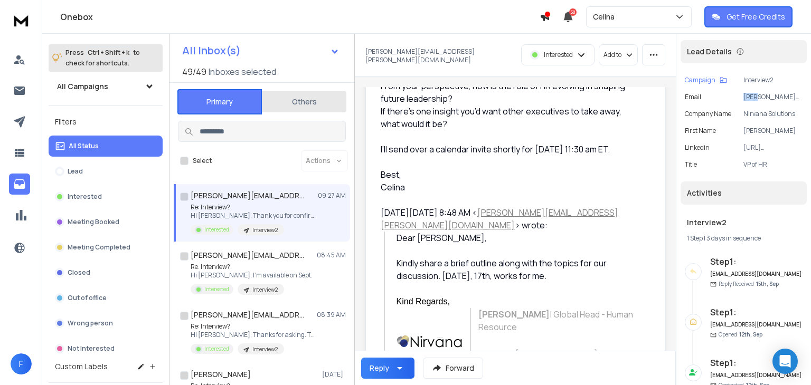
scroll to position [313, 0]
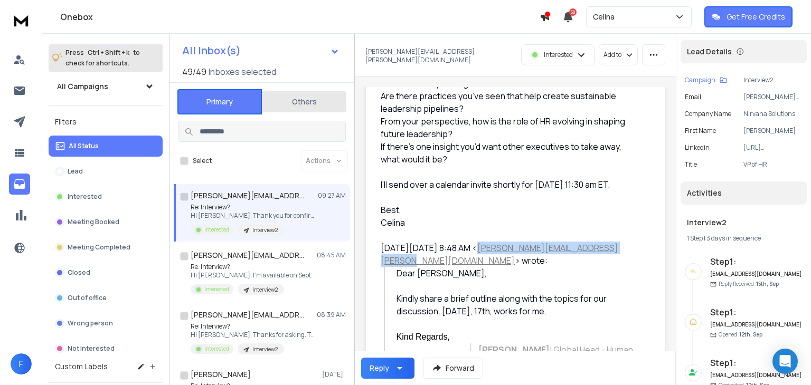
drag, startPoint x: 384, startPoint y: 262, endPoint x: 536, endPoint y: 258, distance: 152.1
click at [536, 258] on div "[DATE][DATE] 8:48 AM < [PERSON_NAME][EMAIL_ADDRESS][PERSON_NAME][DOMAIN_NAME] >…" at bounding box center [511, 254] width 261 height 25
copy link "[PERSON_NAME][EMAIL_ADDRESS][PERSON_NAME][DOMAIN_NAME]"
drag, startPoint x: 737, startPoint y: 98, endPoint x: 747, endPoint y: 98, distance: 9.5
click at [747, 98] on div "Email [PERSON_NAME][EMAIL_ADDRESS][PERSON_NAME][DOMAIN_NAME]" at bounding box center [744, 97] width 118 height 8
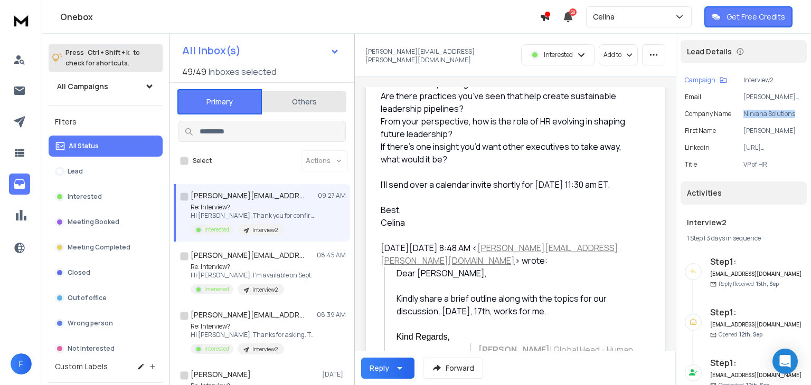
copy p "Nirvana Solutions"
drag, startPoint x: 741, startPoint y: 115, endPoint x: 794, endPoint y: 110, distance: 53.5
click at [794, 110] on p "Nirvana Solutions" at bounding box center [772, 114] width 59 height 8
copy p "VP of HR"
drag, startPoint x: 755, startPoint y: 163, endPoint x: 767, endPoint y: 163, distance: 12.1
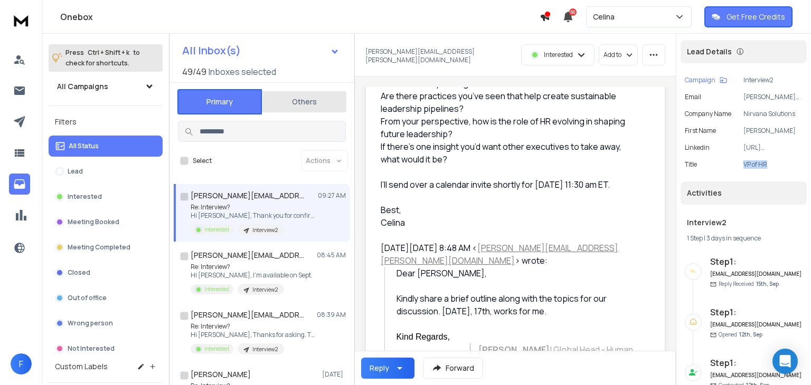
click at [767, 163] on p "VP of HR" at bounding box center [772, 164] width 59 height 8
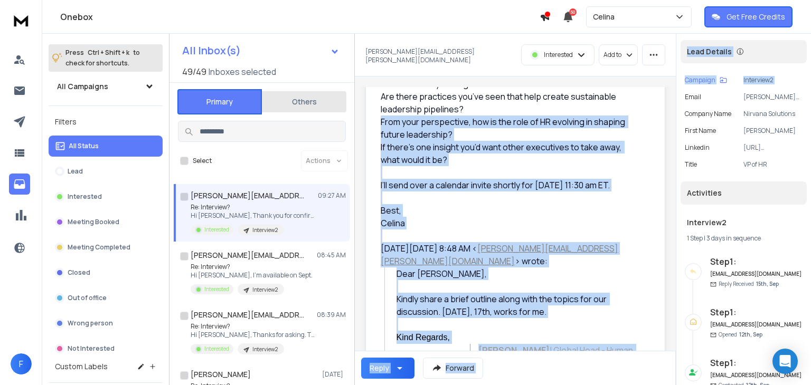
drag, startPoint x: 676, startPoint y: 96, endPoint x: 665, endPoint y: 97, distance: 10.6
click at [665, 97] on div "All Inbox(s) 49 / 49 Inboxes selected Primary Others Select Actions [PERSON_NAM…" at bounding box center [490, 226] width 642 height 385
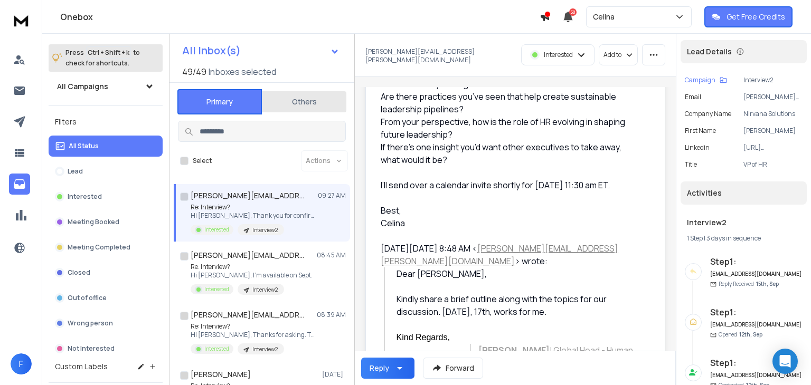
click at [758, 182] on div "Activities" at bounding box center [743, 193] width 126 height 23
click at [559, 51] on p "Interested" at bounding box center [558, 55] width 29 height 8
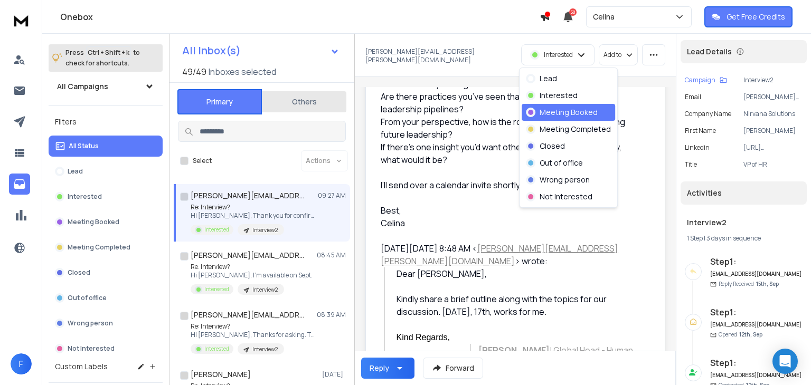
click at [567, 113] on p "Meeting Booked" at bounding box center [569, 112] width 58 height 11
